Goal: Task Accomplishment & Management: Use online tool/utility

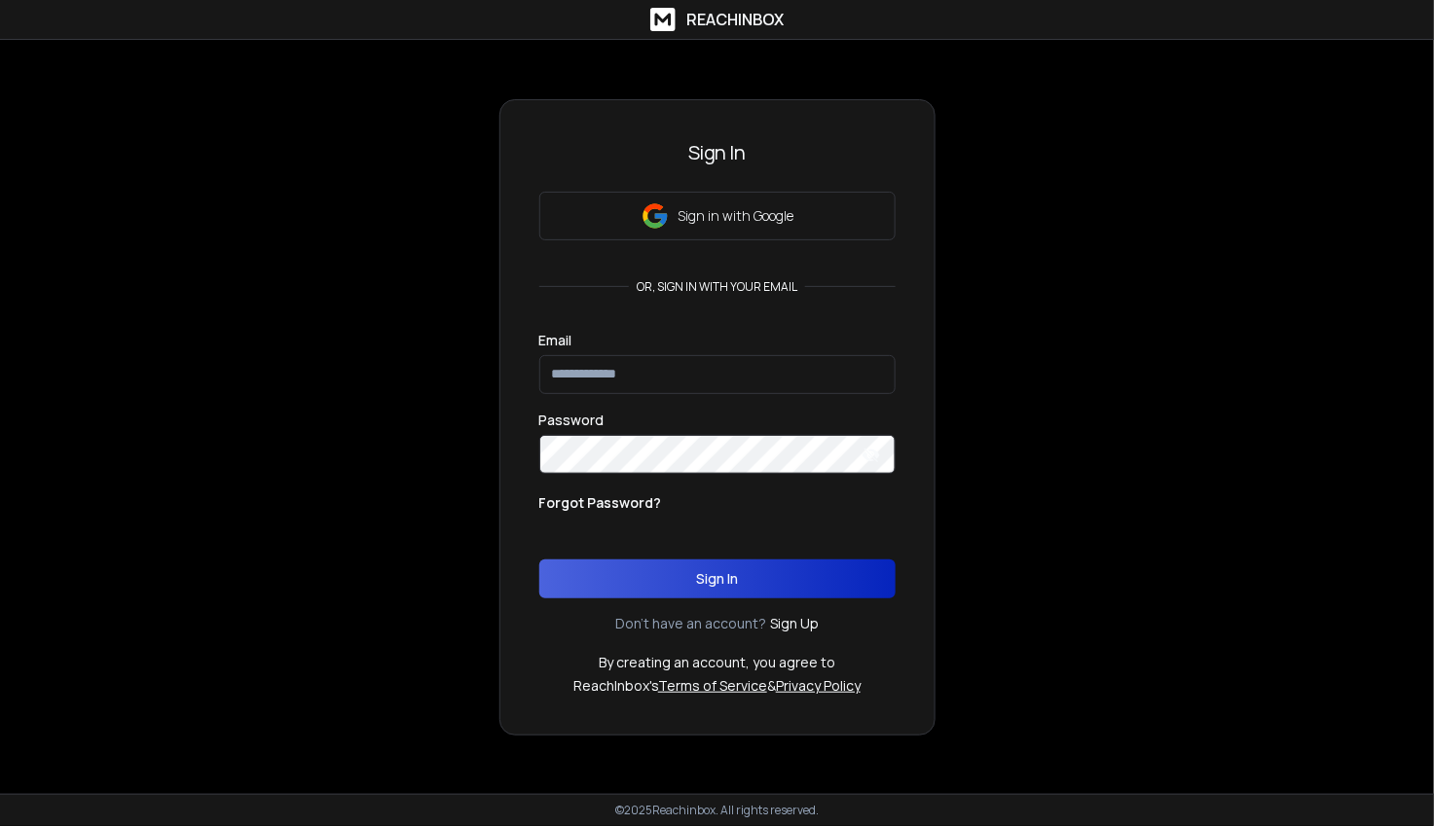
click at [660, 370] on input "email" at bounding box center [717, 374] width 356 height 39
type input "**********"
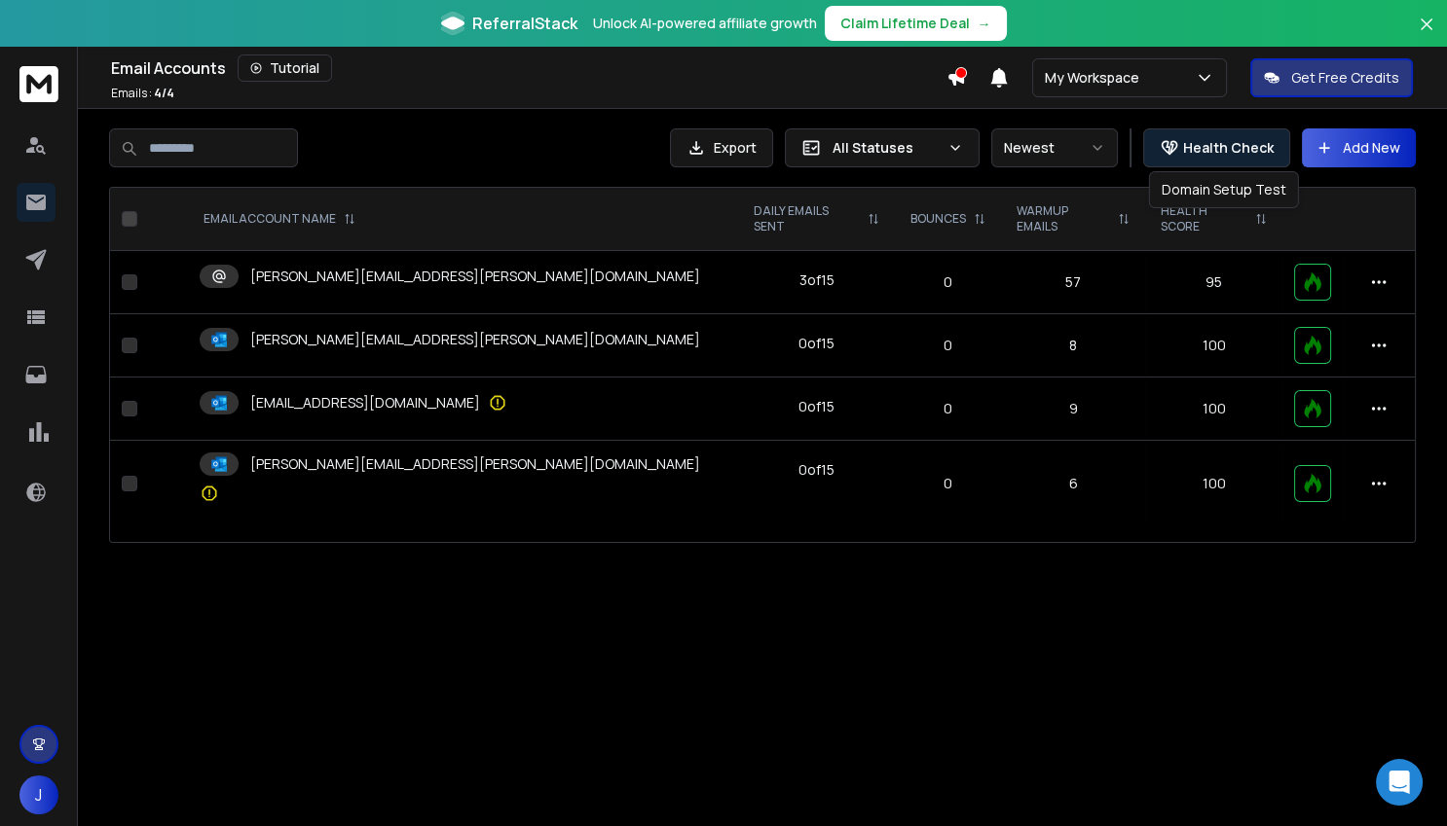
click at [1264, 141] on p "Health Check" at bounding box center [1228, 147] width 91 height 19
